Goal: Communication & Community: Answer question/provide support

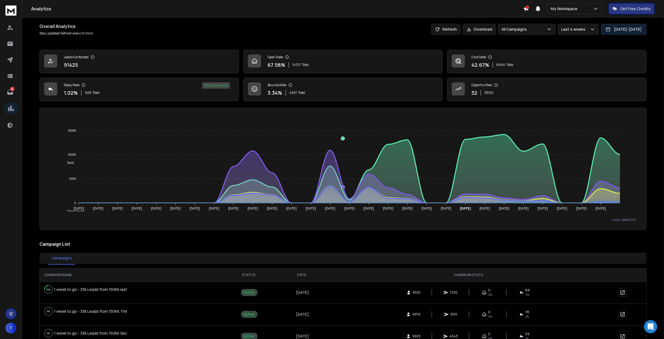
click at [401, 30] on button "[DATE] - [DATE]" at bounding box center [623, 29] width 45 height 11
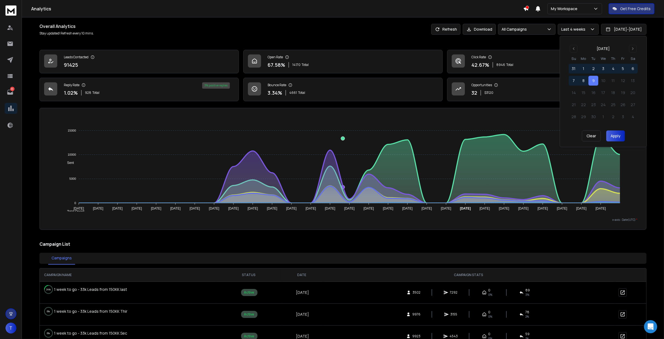
click at [401, 81] on button "9" at bounding box center [593, 81] width 10 height 10
click at [401, 135] on button "Apply" at bounding box center [615, 136] width 19 height 11
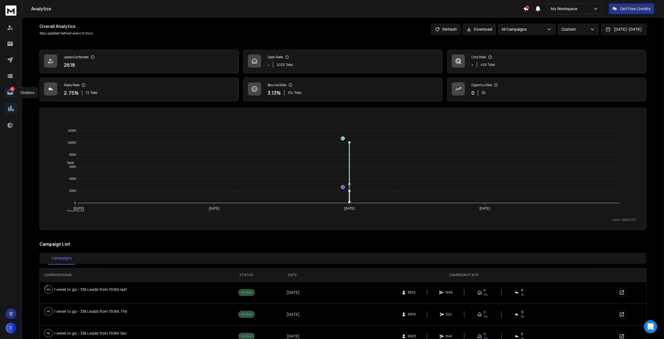
click at [8, 91] on icon at bounding box center [10, 92] width 7 height 7
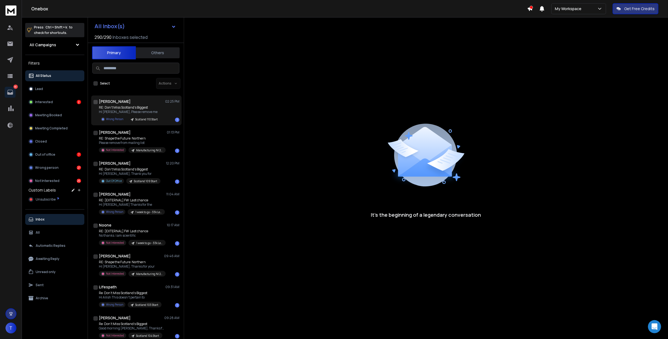
click at [111, 106] on p "RE: Don’t Miss Scotland’s Biggest" at bounding box center [130, 107] width 62 height 4
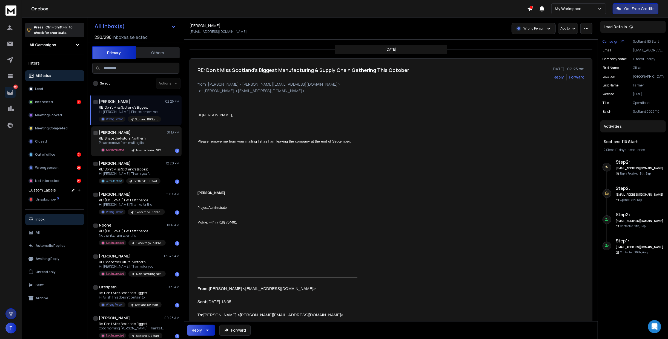
click at [113, 138] on p "RE: Shape the Future: Northern" at bounding box center [132, 138] width 66 height 4
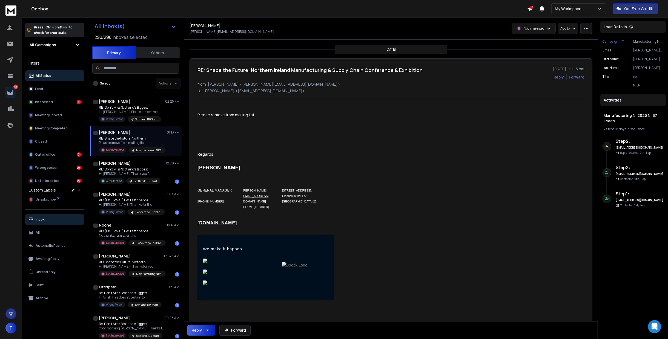
click at [539, 28] on p "Not Interested" at bounding box center [534, 28] width 21 height 4
click at [534, 57] on p "Meeting Booked" at bounding box center [537, 58] width 30 height 5
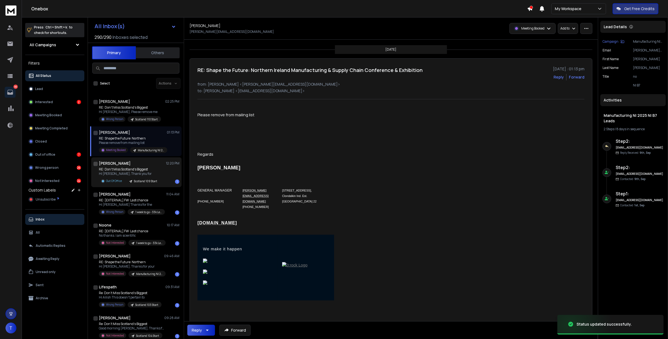
click at [111, 165] on h1 "Jake Sweeting" at bounding box center [115, 163] width 32 height 5
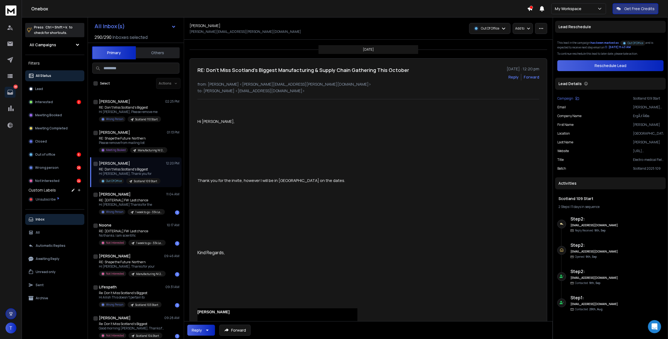
click at [195, 329] on div "Reply" at bounding box center [197, 330] width 10 height 5
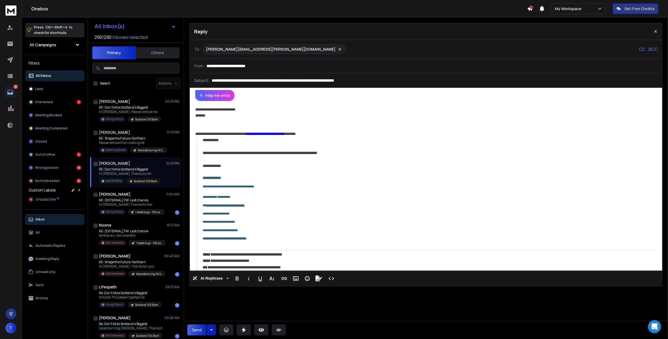
click at [199, 330] on button "Send" at bounding box center [196, 330] width 19 height 11
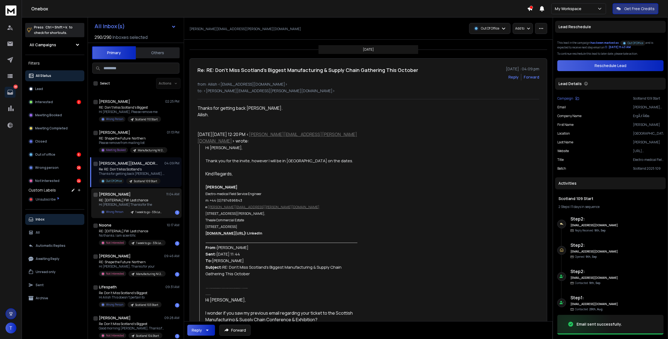
click at [110, 201] on p "RE: [EXTERNAL] FW: Last chance" at bounding box center [132, 200] width 66 height 4
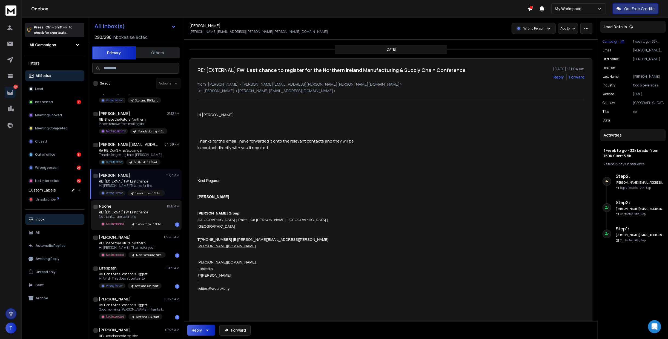
scroll to position [27, 0]
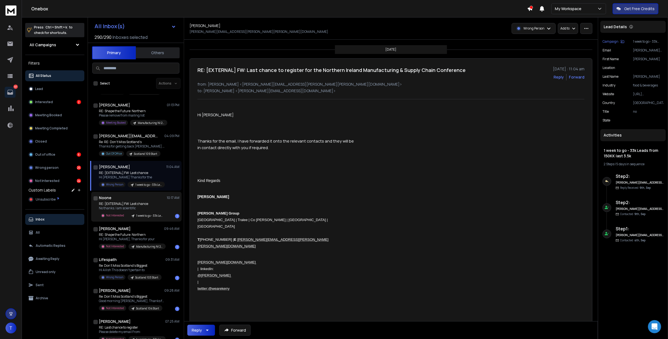
click at [112, 206] on p "No thanks. I am scientific" at bounding box center [132, 208] width 66 height 4
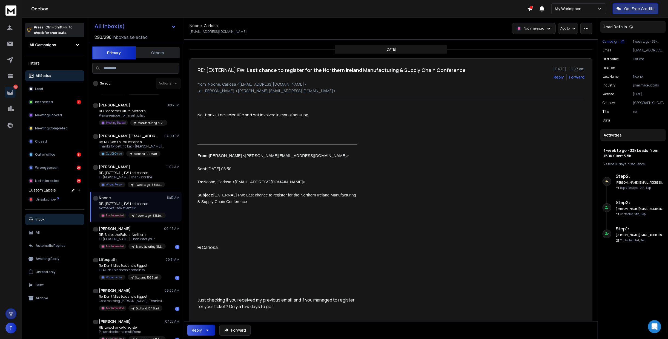
click at [196, 328] on div "Reply" at bounding box center [197, 330] width 10 height 5
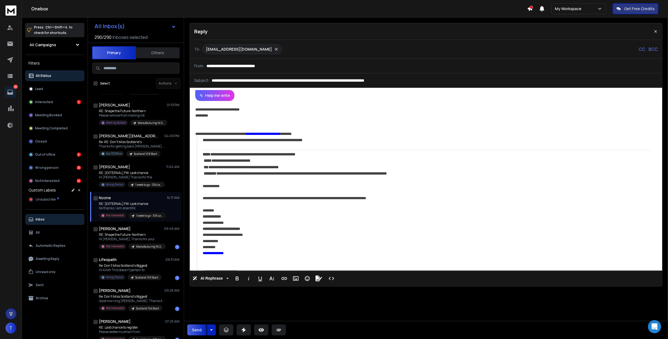
click at [194, 331] on button "Send" at bounding box center [196, 330] width 19 height 11
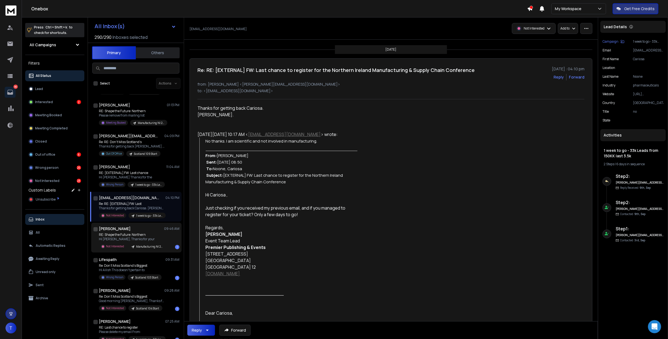
click at [114, 232] on div "Agnes Chvojka 09:46 AM RE: Shape the Future: Northern Hi Jonathan, Thanks for y…" at bounding box center [139, 237] width 81 height 23
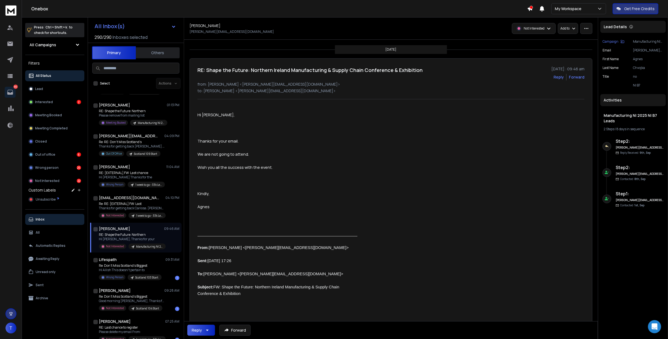
click at [196, 330] on div "Reply" at bounding box center [197, 330] width 10 height 5
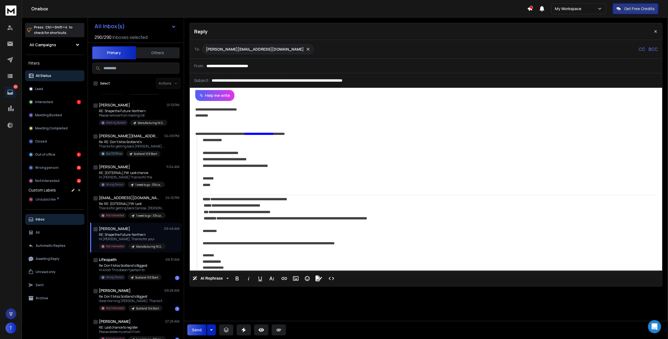
click at [196, 331] on button "Send" at bounding box center [196, 330] width 19 height 11
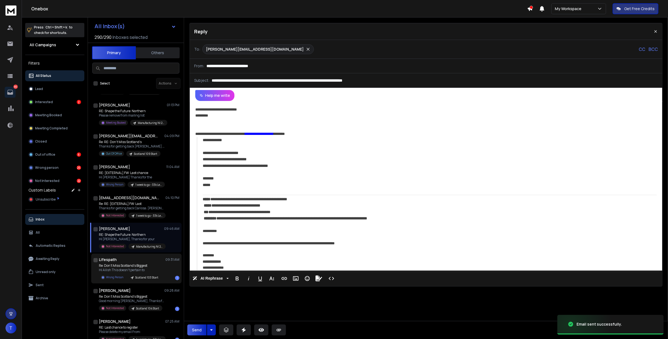
click at [113, 265] on p "Re: Don’t Miss Scotland’s Biggest" at bounding box center [130, 266] width 63 height 4
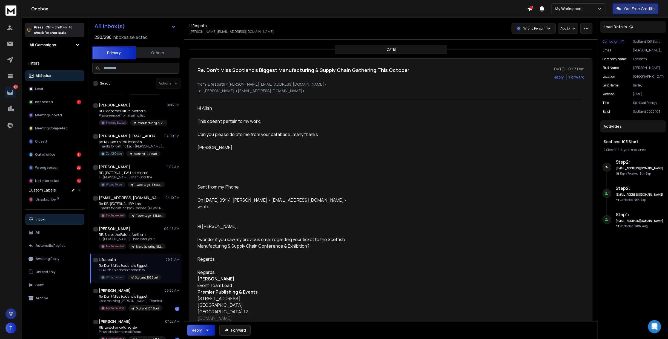
click at [537, 30] on p "Wrong Person" at bounding box center [534, 28] width 21 height 4
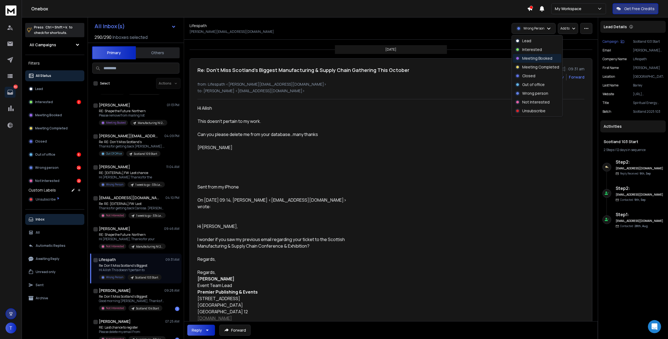
click at [536, 59] on p "Meeting Booked" at bounding box center [537, 58] width 30 height 5
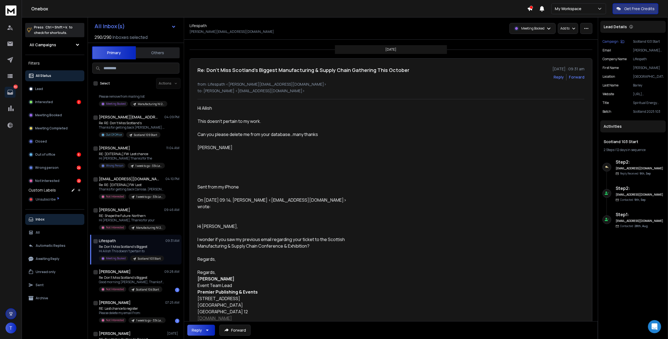
scroll to position [55, 0]
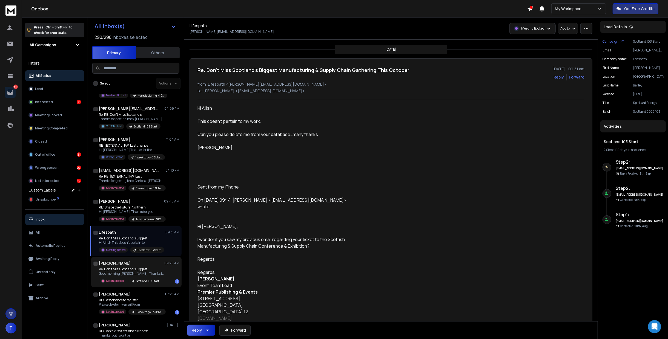
click at [107, 270] on p "Re: Don’t Miss Scotland’s Biggest" at bounding box center [132, 269] width 66 height 4
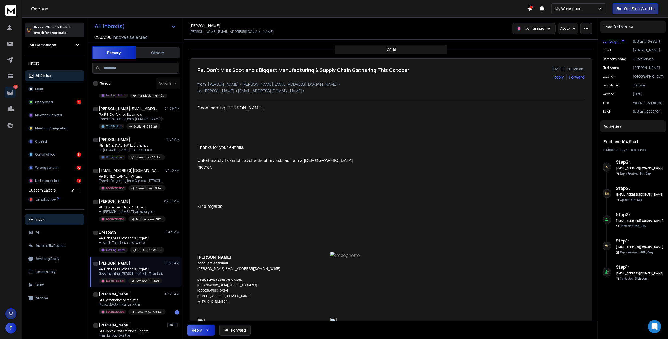
scroll to position [27, 0]
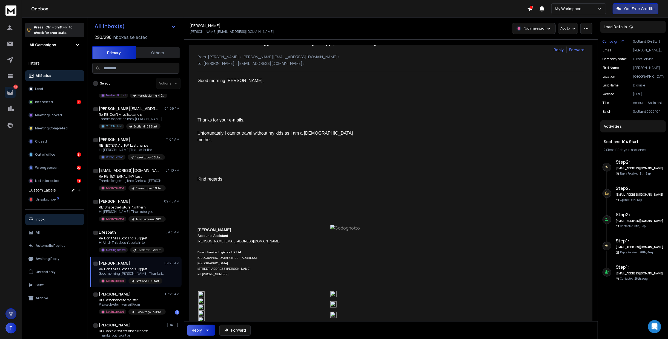
click at [198, 332] on div "Reply" at bounding box center [197, 330] width 10 height 5
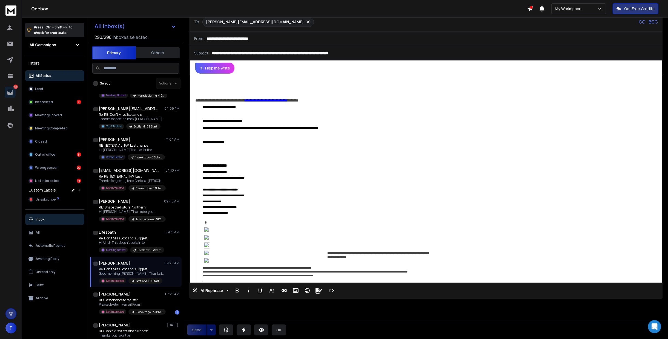
scroll to position [0, 0]
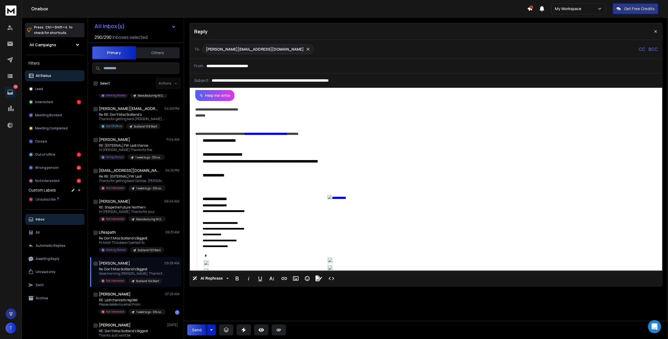
click at [196, 330] on button "Send" at bounding box center [196, 330] width 19 height 11
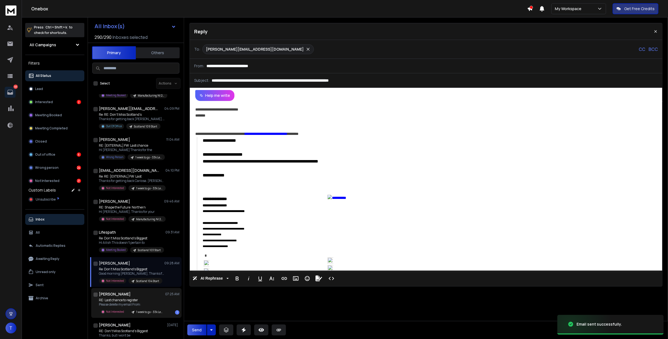
click at [112, 298] on p "RE: Last chance to register" at bounding box center [132, 300] width 66 height 4
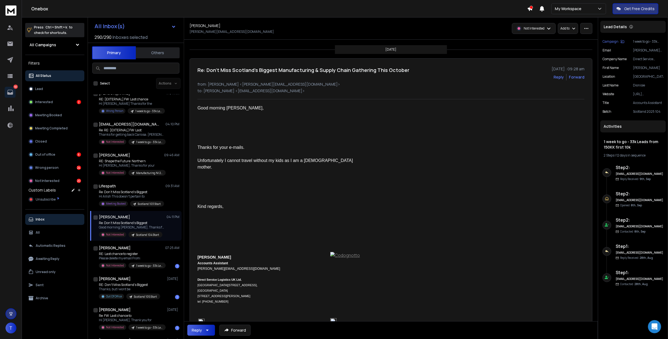
scroll to position [110, 0]
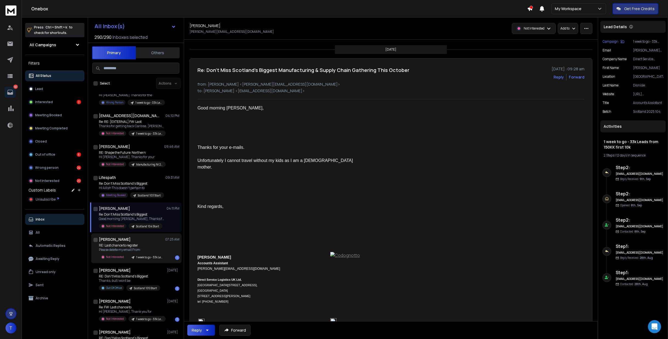
click at [110, 244] on p "RE: Last chance to register" at bounding box center [132, 246] width 66 height 4
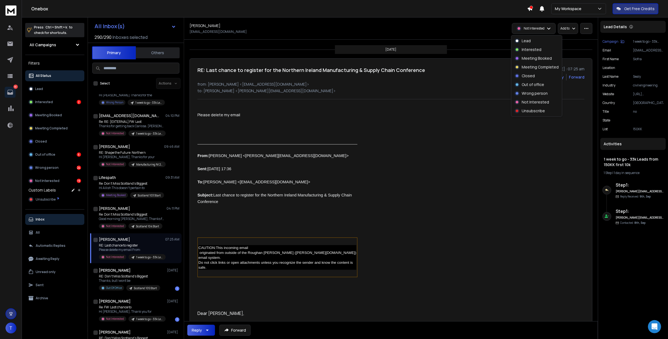
click at [539, 30] on p "Not Interested" at bounding box center [534, 28] width 21 height 4
click at [532, 56] on p "Meeting Booked" at bounding box center [537, 58] width 30 height 5
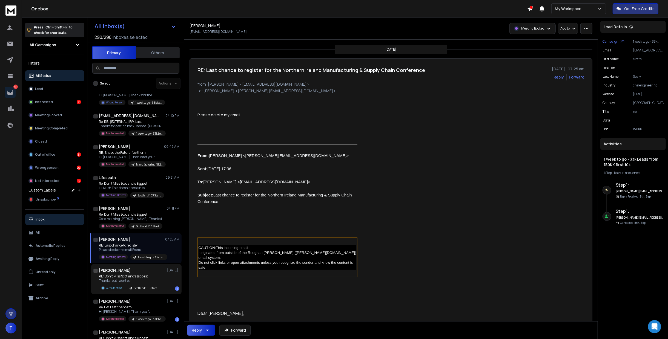
click at [118, 273] on div "Nicolette Lawson 08 Sep RE: Don’t Miss Scotland’s Biggest Thanks, but I wont be…" at bounding box center [139, 279] width 81 height 23
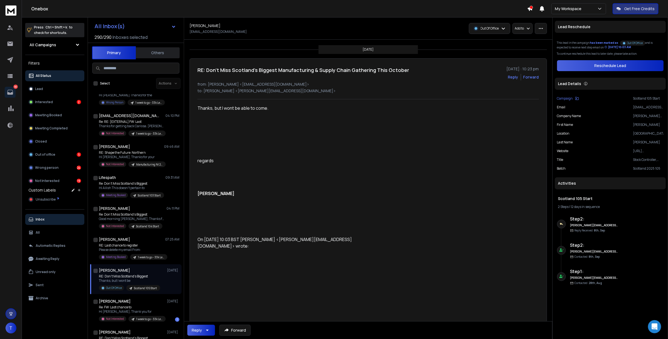
click at [196, 328] on div "Reply" at bounding box center [197, 330] width 10 height 5
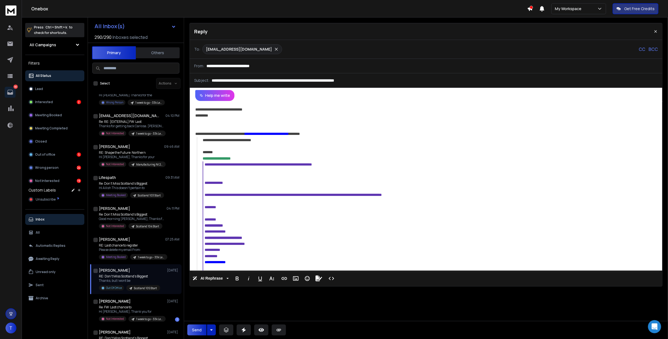
click at [195, 328] on button "Send" at bounding box center [196, 330] width 19 height 11
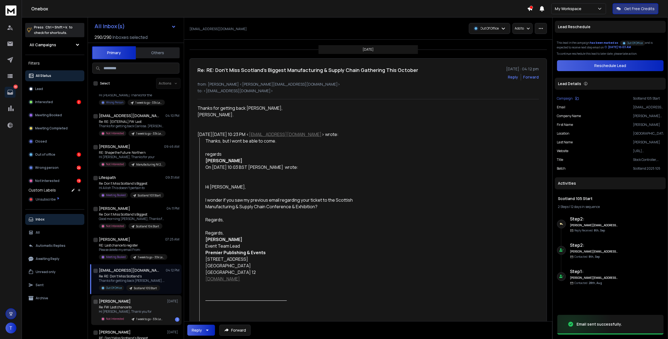
click at [111, 308] on p "Re: FW: Last chance to" at bounding box center [132, 307] width 66 height 4
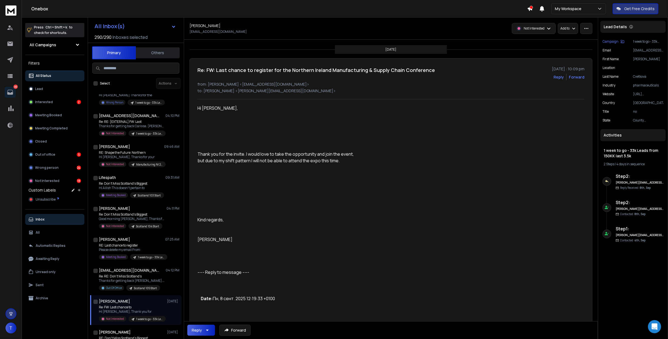
click at [200, 332] on div "Reply" at bounding box center [197, 330] width 10 height 5
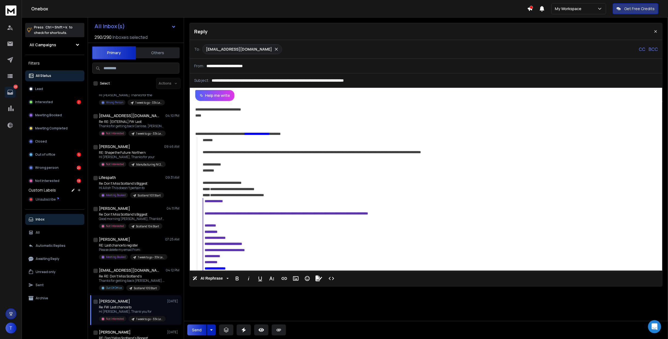
click at [243, 111] on div "**********" at bounding box center [423, 110] width 456 height 6
click at [195, 328] on button "Send" at bounding box center [196, 330] width 19 height 11
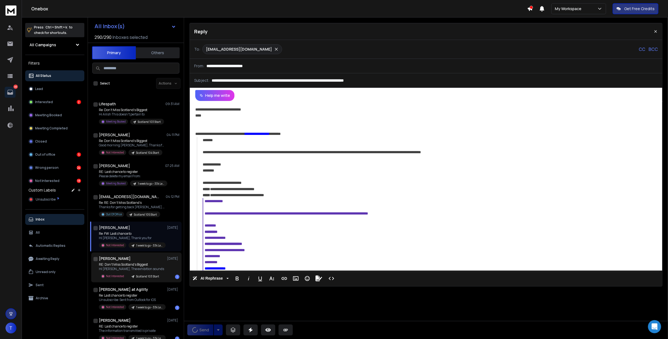
scroll to position [192, 0]
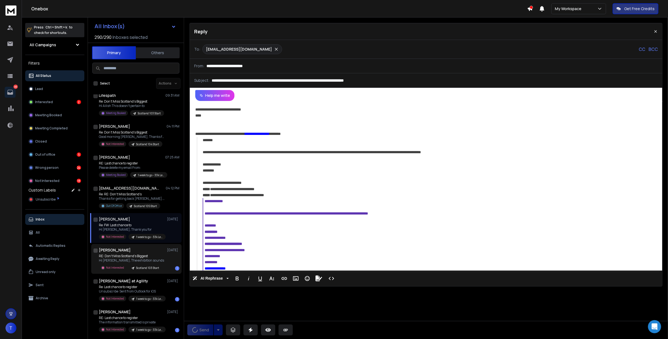
click at [112, 257] on p "RE: Don’t Miss Scotland’s Biggest" at bounding box center [131, 256] width 65 height 4
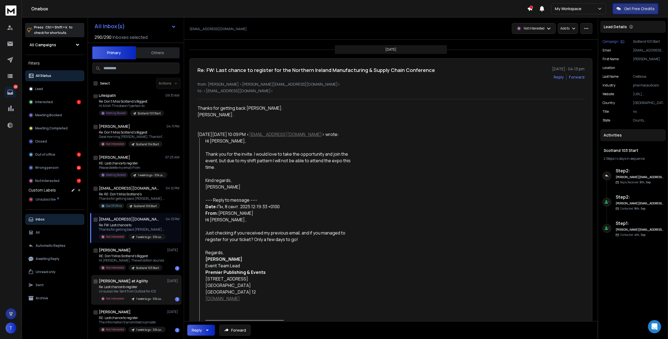
click at [115, 280] on h1 "John at Agility" at bounding box center [123, 281] width 49 height 5
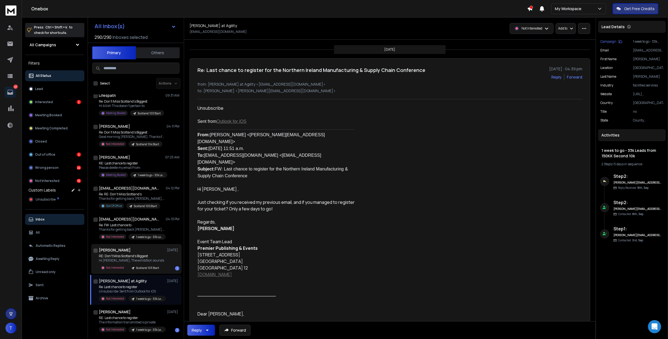
click at [112, 257] on p "RE: Don’t Miss Scotland’s Biggest" at bounding box center [131, 256] width 65 height 4
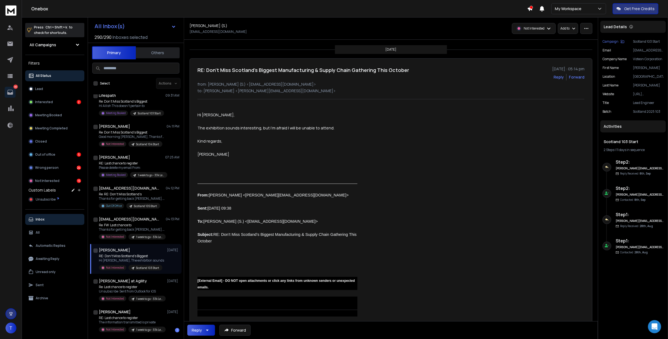
click at [195, 332] on div "Reply" at bounding box center [197, 330] width 10 height 5
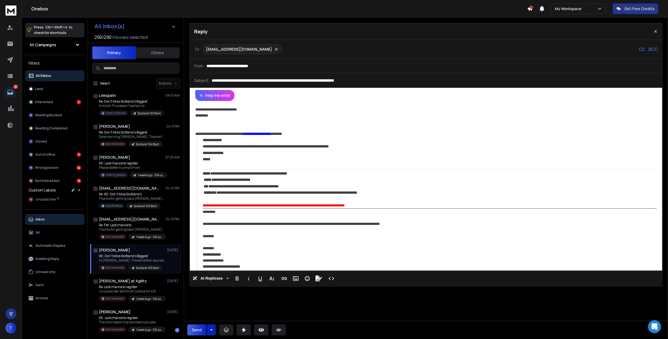
click at [193, 328] on button "Send" at bounding box center [196, 330] width 19 height 11
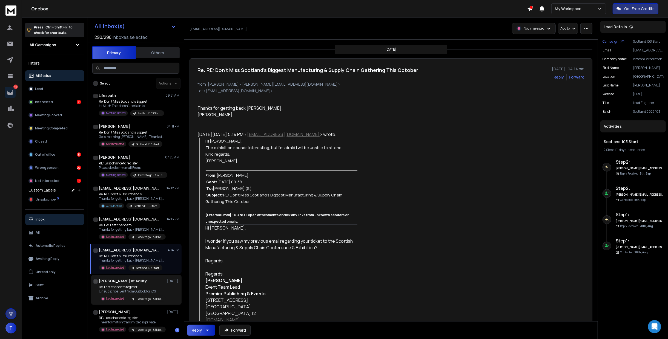
click at [113, 288] on p "Re: Last chance to register" at bounding box center [132, 287] width 66 height 4
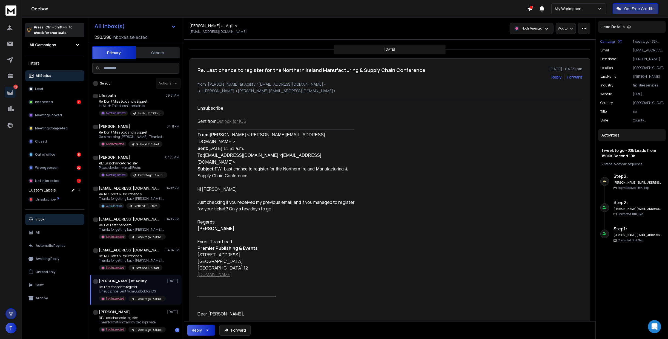
click at [535, 26] on p "Not Interested" at bounding box center [532, 28] width 21 height 4
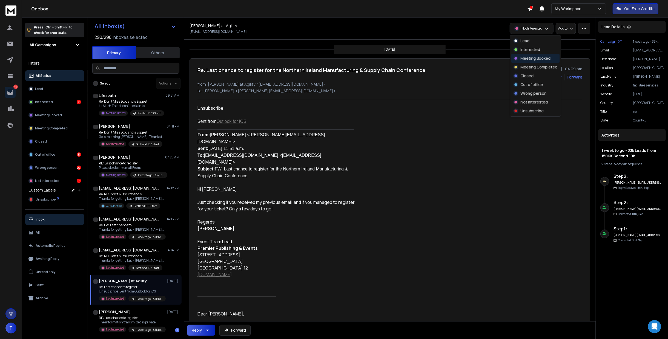
click at [531, 56] on p "Meeting Booked" at bounding box center [536, 58] width 30 height 5
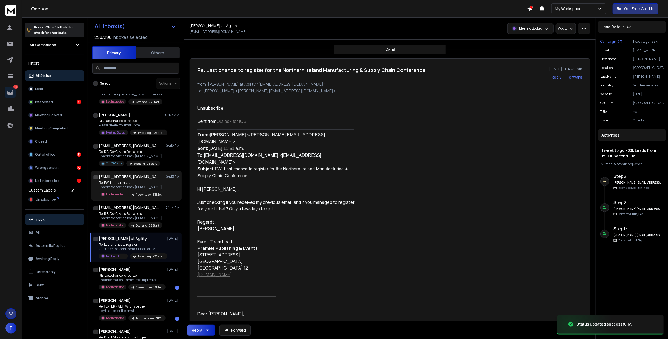
scroll to position [247, 0]
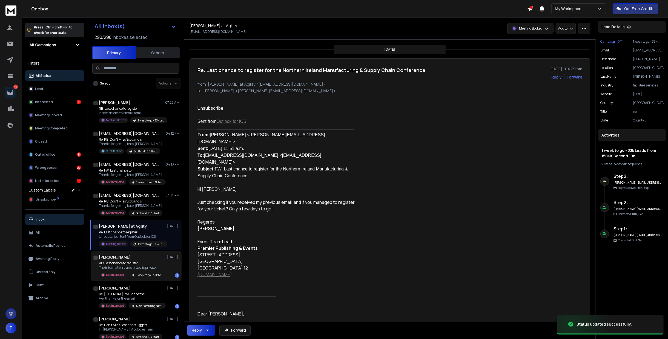
click at [113, 260] on div "Phil Hemmingway 08 Sep RE: Last chance to register The information transmitted …" at bounding box center [139, 266] width 81 height 23
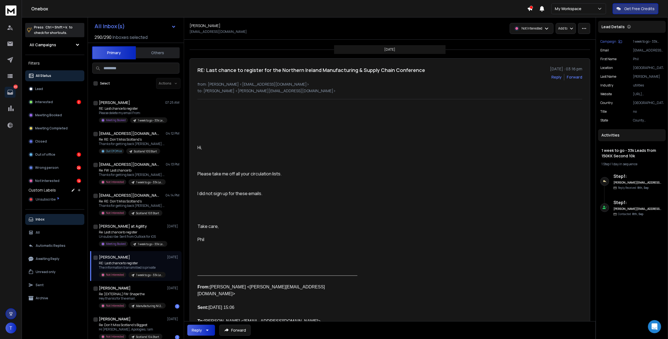
click at [544, 30] on div "Not Interested" at bounding box center [531, 28] width 43 height 10
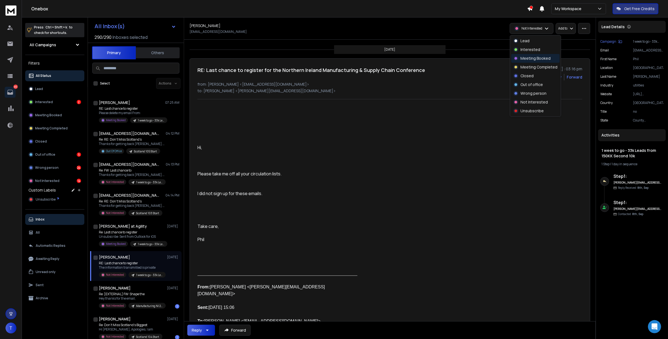
click at [531, 58] on p "Meeting Booked" at bounding box center [536, 58] width 30 height 5
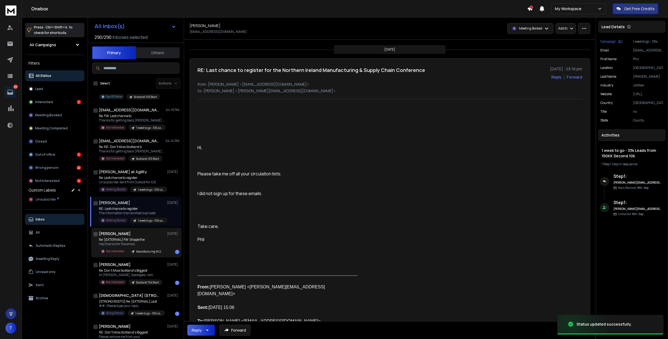
scroll to position [301, 0]
click at [112, 235] on h1 "Stephen Mallon" at bounding box center [115, 233] width 32 height 5
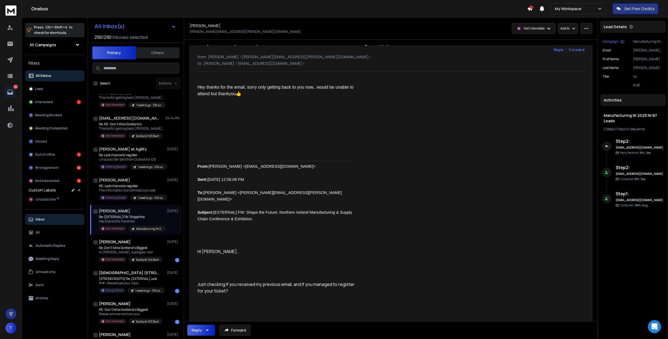
scroll to position [329, 0]
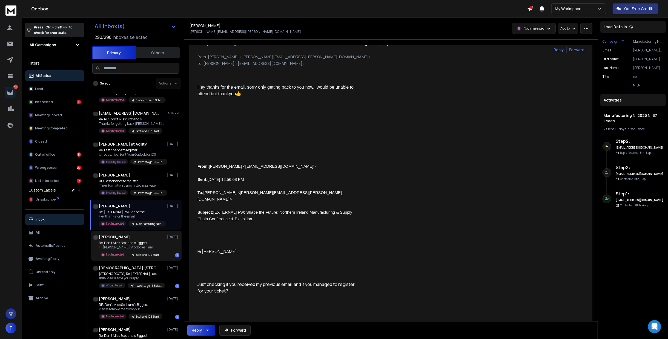
click at [114, 243] on p "Re: Don’t Miss Scotland’s Biggest" at bounding box center [131, 243] width 64 height 4
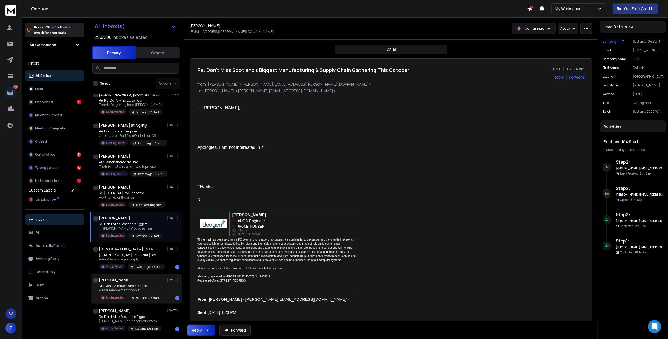
scroll to position [356, 0]
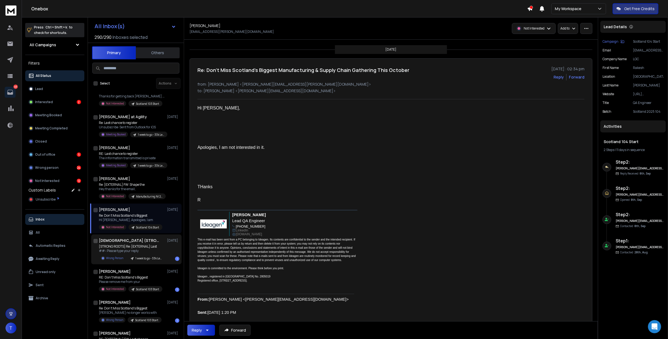
click at [111, 243] on div "Safiyyah (STRONG ROOTS) 08 Sep [STRONG ROOTS] Re: [EXTERNAL] Last ##- Please ty…" at bounding box center [139, 249] width 81 height 23
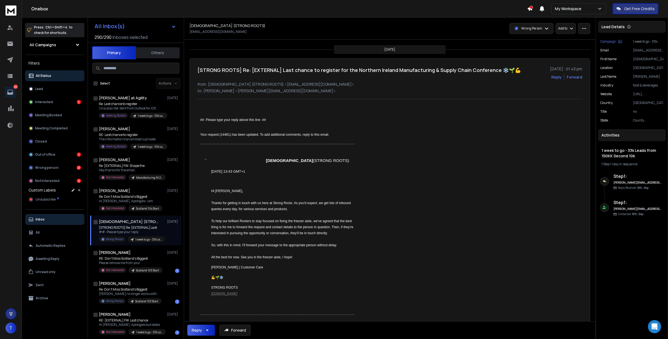
scroll to position [384, 0]
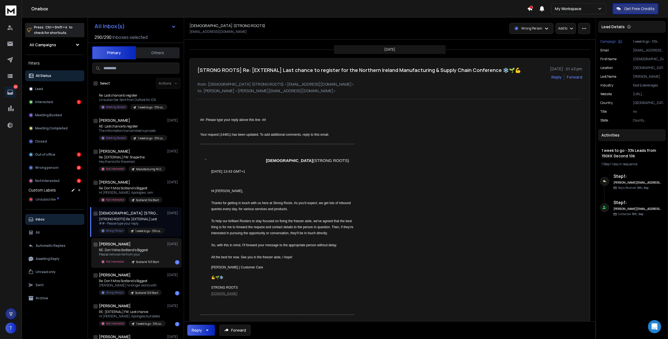
click at [108, 246] on h1 "Sj Millar" at bounding box center [115, 244] width 32 height 5
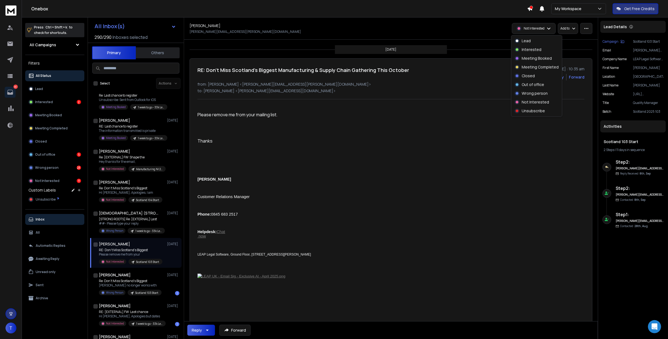
click at [534, 28] on p "Not Interested" at bounding box center [534, 28] width 21 height 4
click at [531, 58] on p "Meeting Booked" at bounding box center [537, 58] width 30 height 5
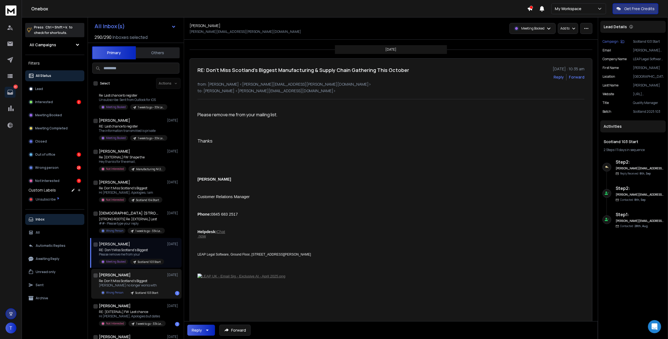
click at [115, 280] on p "Re: Don’t Miss Scotland’s Biggest" at bounding box center [130, 281] width 63 height 4
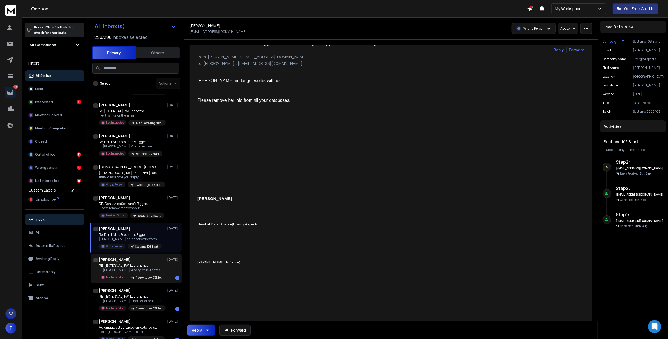
scroll to position [438, 0]
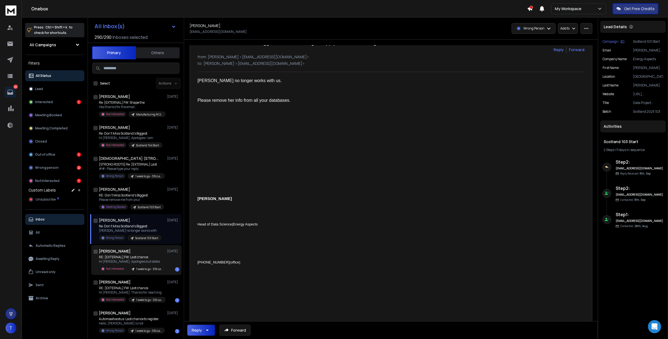
click at [108, 254] on h1 "Niamh Murray" at bounding box center [115, 251] width 32 height 5
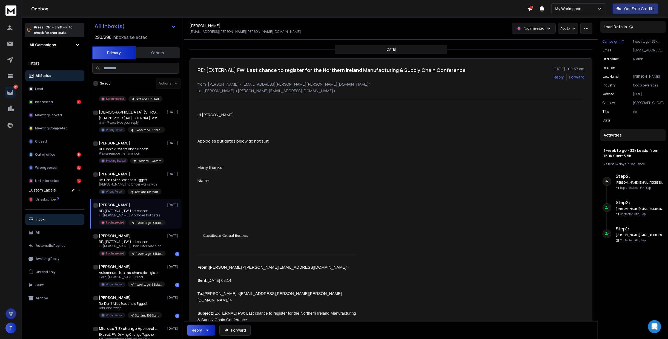
scroll to position [493, 0]
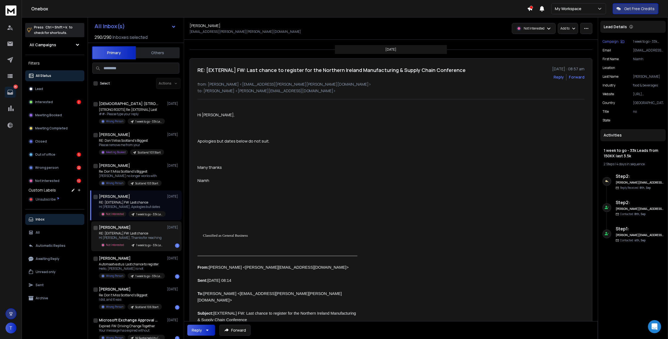
click at [109, 234] on p "RE: [EXTERNAL] FW: Last chance" at bounding box center [132, 233] width 66 height 4
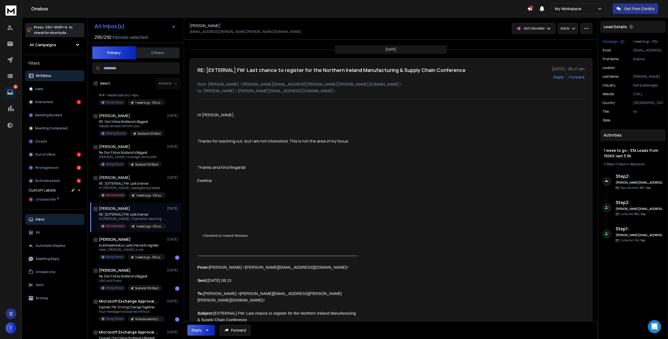
scroll to position [521, 0]
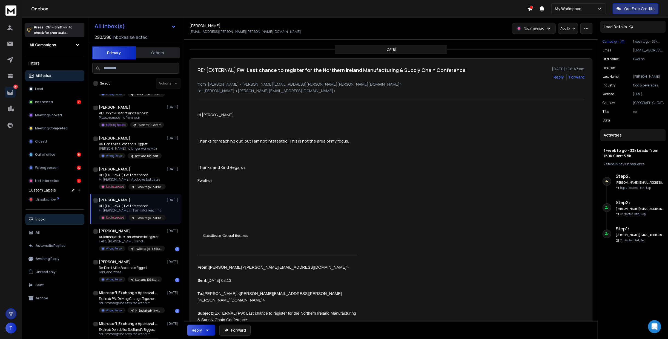
click at [198, 331] on div "Reply" at bounding box center [197, 330] width 10 height 5
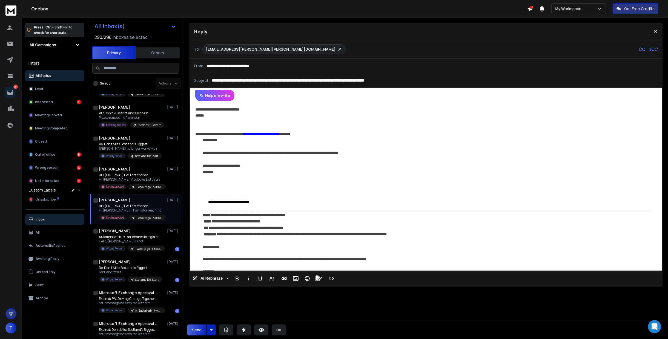
click at [194, 330] on button "Send" at bounding box center [196, 330] width 19 height 11
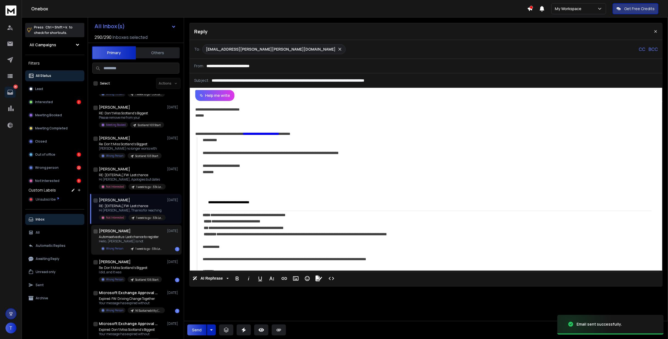
click at [109, 237] on p "Automaatvastus: Last chance to register" at bounding box center [132, 237] width 66 height 4
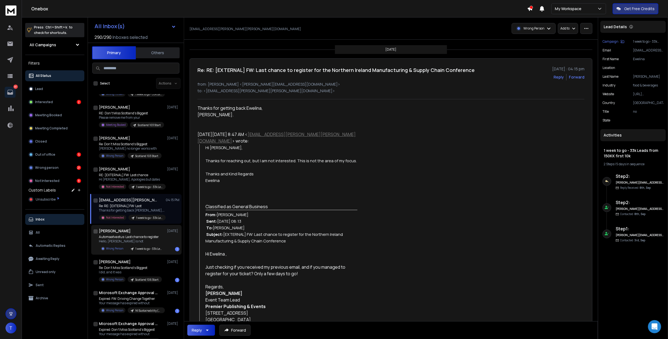
click at [115, 237] on p "Automaatvastus: Last chance to register" at bounding box center [132, 237] width 66 height 4
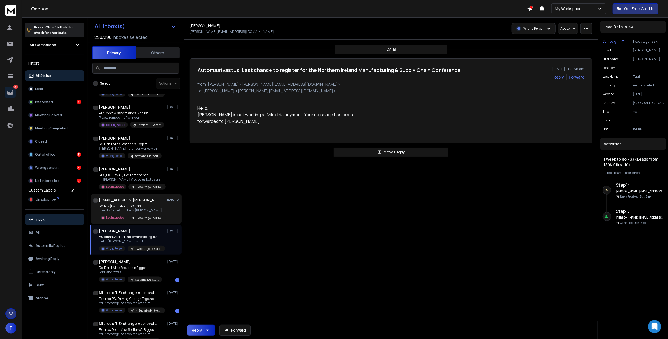
click at [114, 207] on p "Re: RE: [EXTERNAL] FW: Last" at bounding box center [132, 206] width 66 height 4
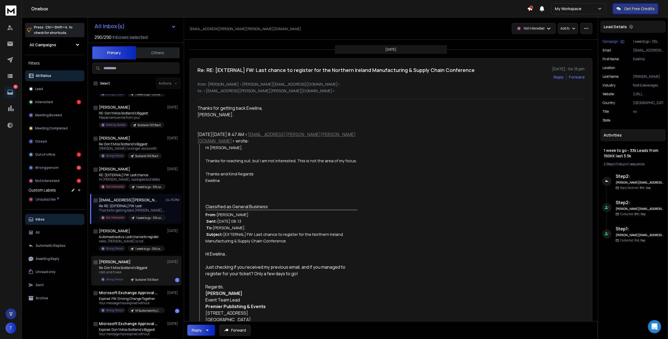
click at [111, 263] on h1 "Matthew Wilson" at bounding box center [115, 261] width 32 height 5
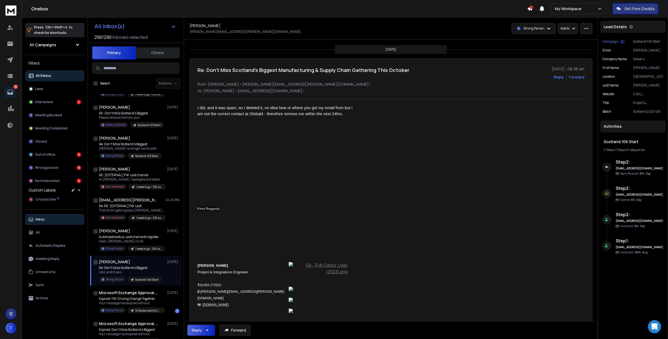
click at [534, 28] on p "Wrong Person" at bounding box center [534, 28] width 21 height 4
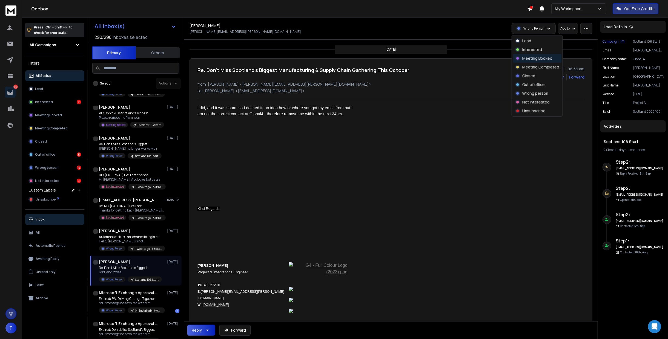
click at [525, 58] on p "Meeting Booked" at bounding box center [537, 58] width 30 height 5
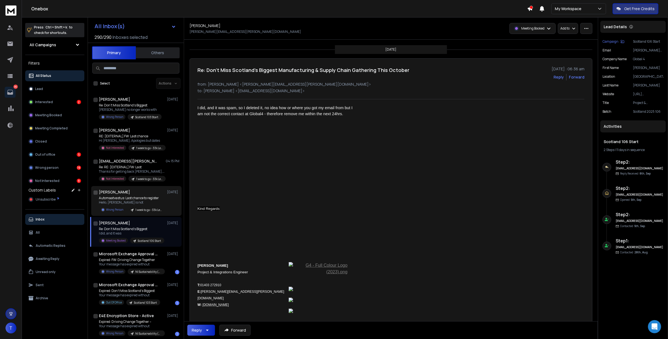
scroll to position [575, 0]
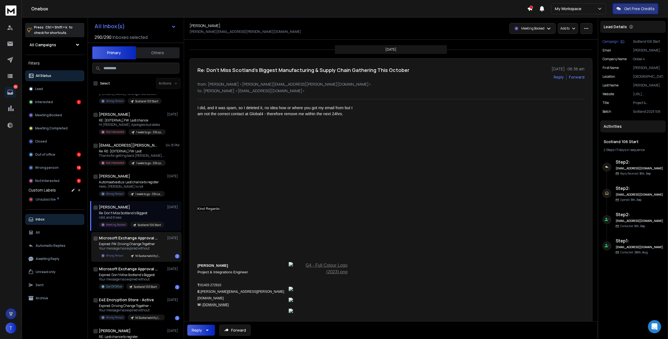
click at [111, 241] on div "Microsoft Exchange Approval Assistant 08 Sep Expired: FW: Driving Change Togeth…" at bounding box center [139, 247] width 81 height 23
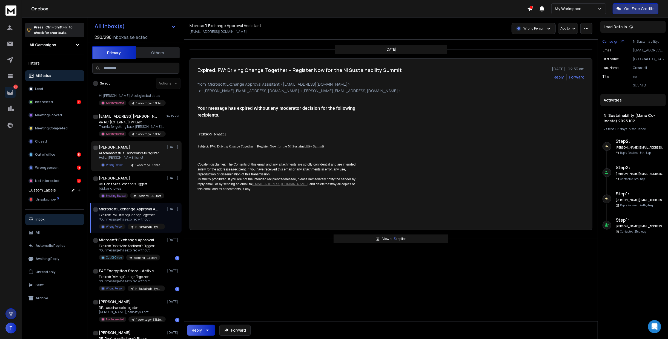
scroll to position [630, 0]
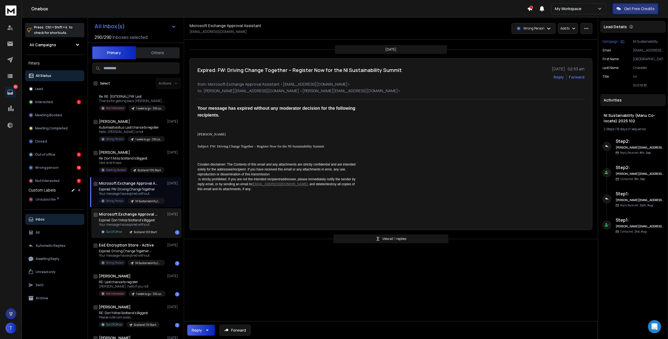
click at [116, 224] on p "Your message has expired without" at bounding box center [129, 225] width 61 height 4
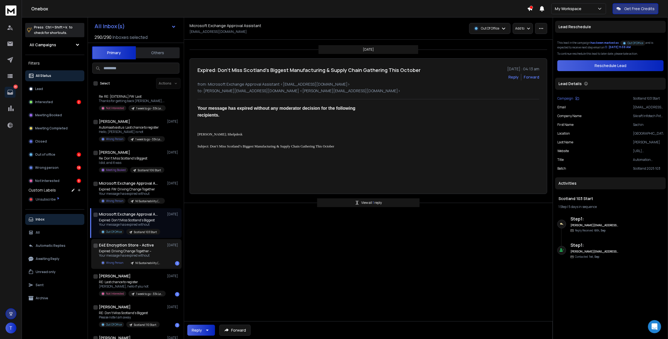
click at [112, 252] on p "Expired: Driving Change Together –" at bounding box center [132, 251] width 66 height 4
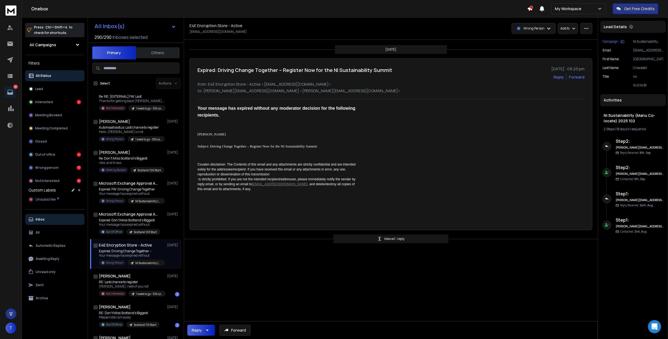
scroll to position [657, 0]
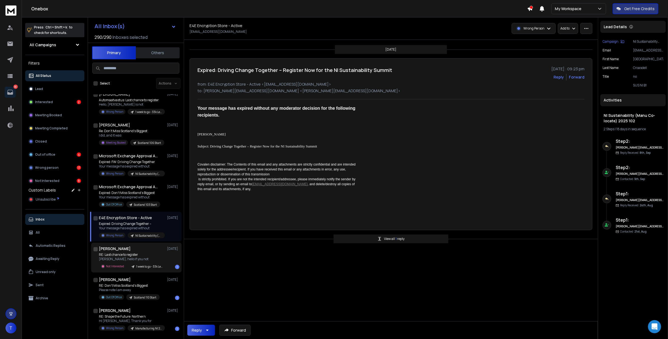
click at [117, 256] on p "RE: Last chance to register" at bounding box center [132, 255] width 66 height 4
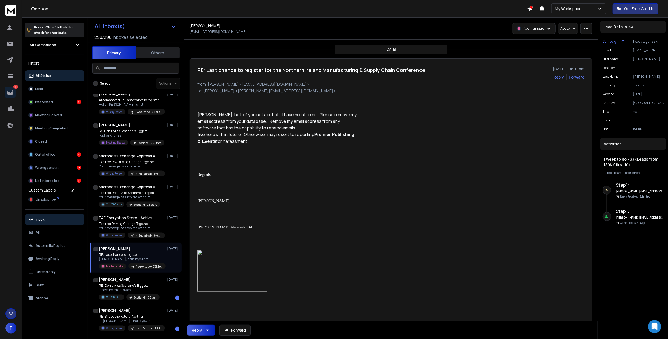
click at [193, 332] on div "Reply" at bounding box center [197, 330] width 10 height 5
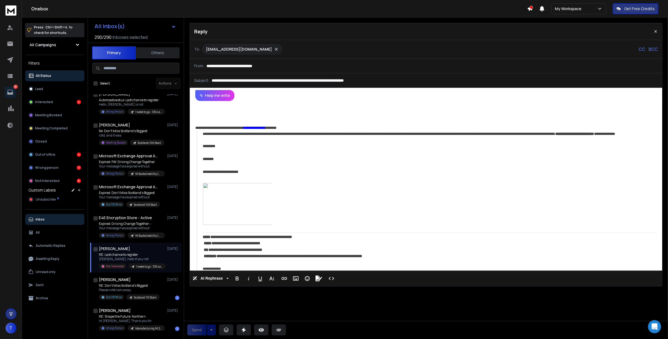
click at [215, 112] on div at bounding box center [426, 110] width 462 height 6
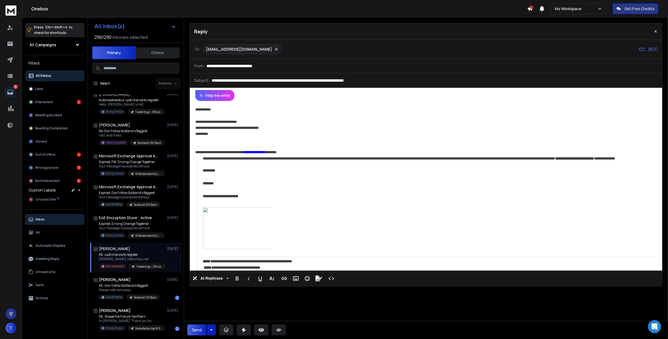
click at [654, 31] on icon at bounding box center [655, 31] width 2 height 2
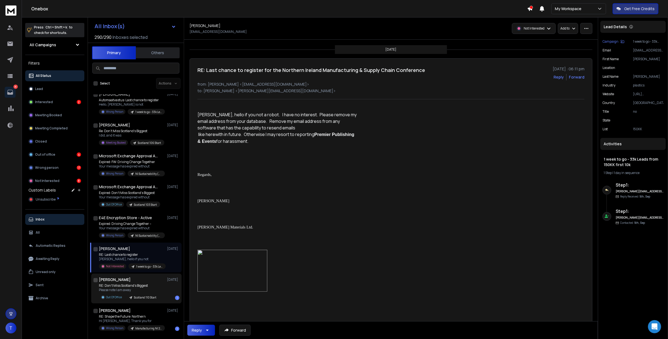
click at [117, 284] on p "RE: Don’t Miss Scotland’s Biggest" at bounding box center [129, 286] width 61 height 4
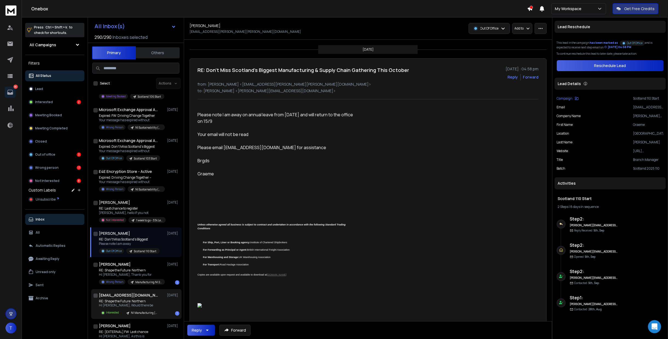
scroll to position [712, 0]
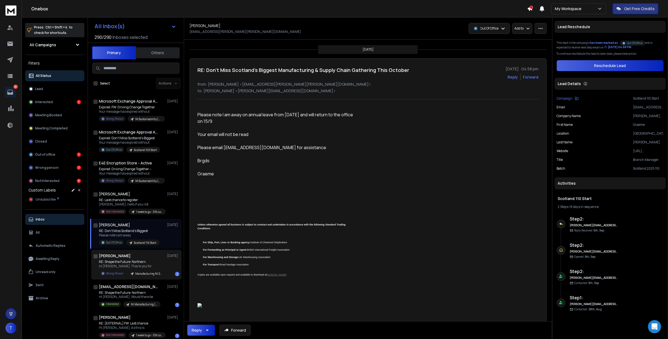
click at [114, 262] on p "RE: Shape the Future: Northern" at bounding box center [132, 262] width 66 height 4
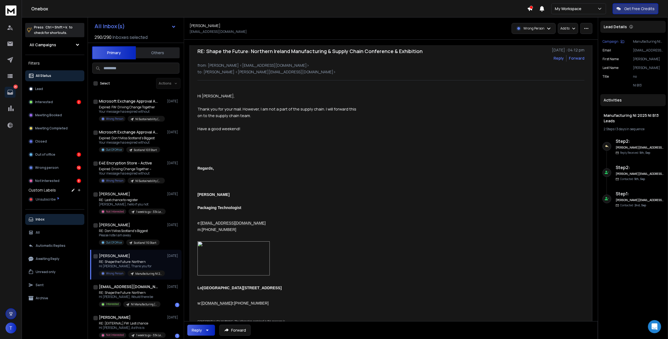
scroll to position [27, 0]
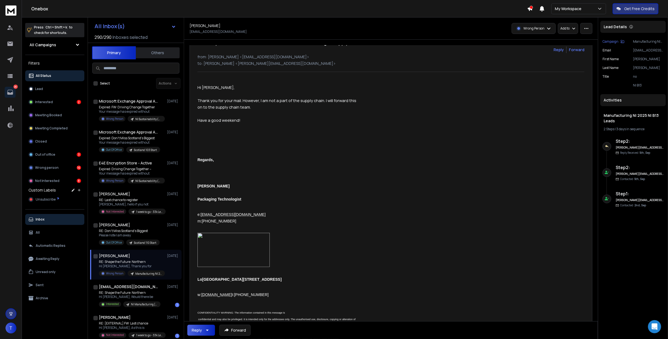
click at [198, 332] on div "Reply" at bounding box center [197, 330] width 10 height 5
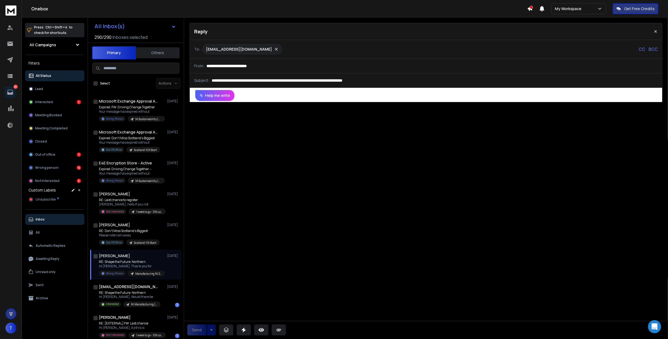
scroll to position [0, 0]
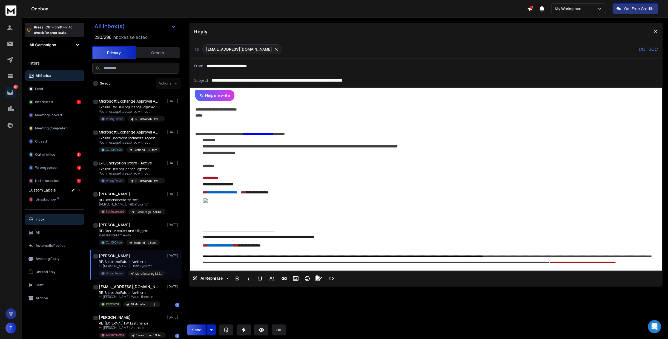
click at [200, 330] on button "Send" at bounding box center [196, 330] width 19 height 11
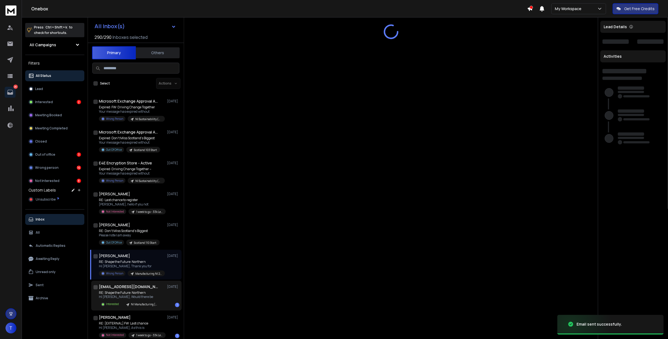
click at [111, 294] on p "RE: Shape the Future: Northern" at bounding box center [130, 293] width 62 height 4
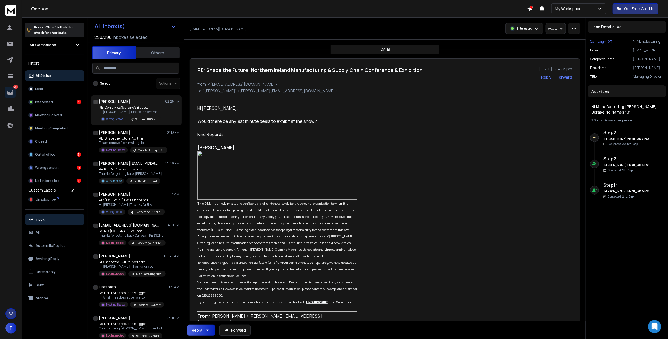
click at [114, 108] on p "RE: Don’t Miss Scotland’s Biggest" at bounding box center [130, 107] width 62 height 4
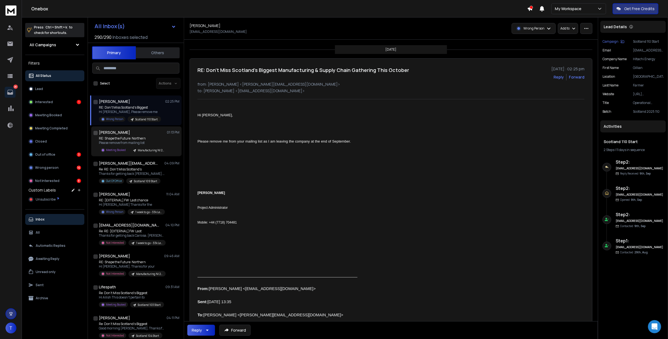
click at [113, 132] on h1 "Patrice Murphy" at bounding box center [114, 132] width 31 height 5
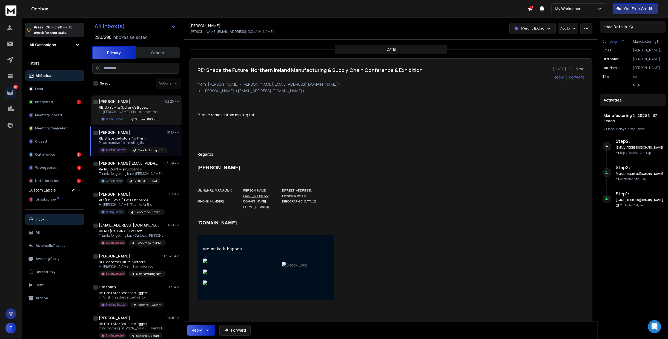
click at [108, 105] on div "Gillian Farmer 02:25 PM RE: Don’t Miss Scotland’s Biggest Hi Ailish, Please rem…" at bounding box center [139, 110] width 81 height 23
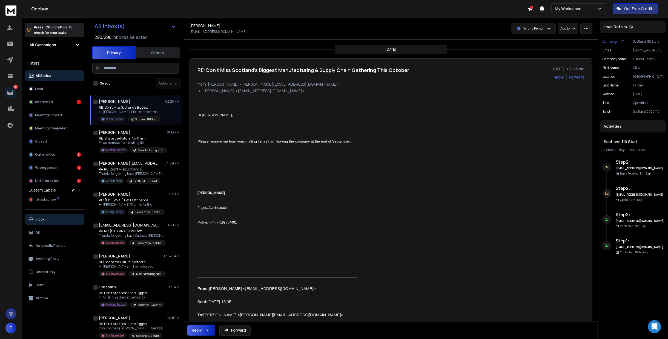
click at [541, 26] on p "Wrong Person" at bounding box center [534, 28] width 21 height 4
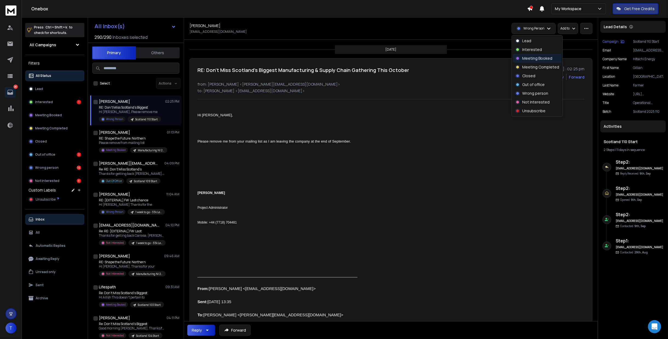
click at [530, 55] on div "Meeting Booked" at bounding box center [537, 58] width 48 height 9
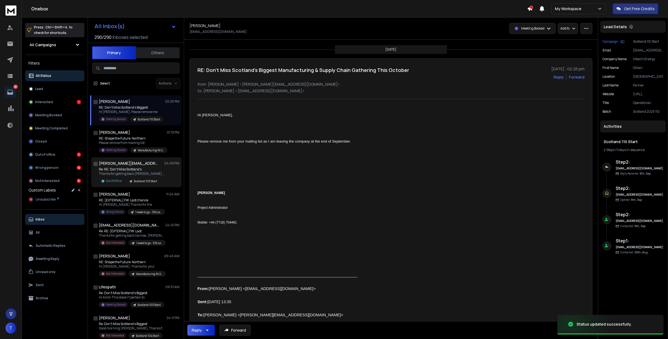
drag, startPoint x: 131, startPoint y: 171, endPoint x: 128, endPoint y: 170, distance: 3.2
click at [130, 171] on p "Re: RE: Don’t Miss Scotland’s" at bounding box center [132, 169] width 66 height 4
